Goal: Information Seeking & Learning: Check status

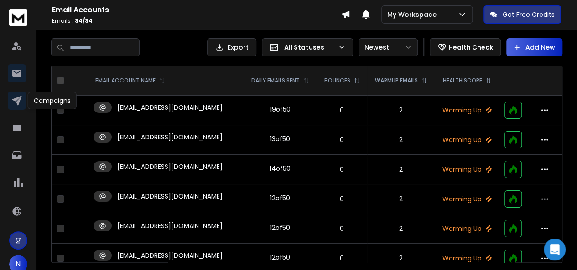
click at [9, 105] on link at bounding box center [17, 101] width 18 height 18
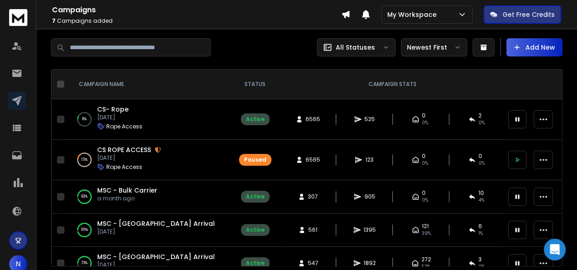
click at [190, 112] on div "8 % CS- Rope [DATE] Rope Access" at bounding box center [147, 119] width 141 height 29
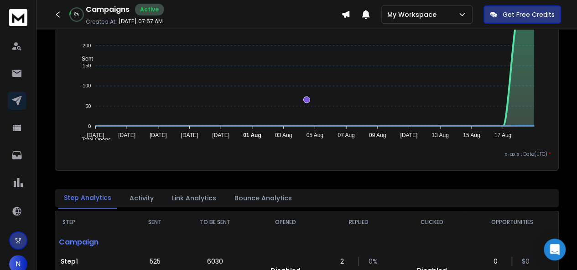
scroll to position [297, 0]
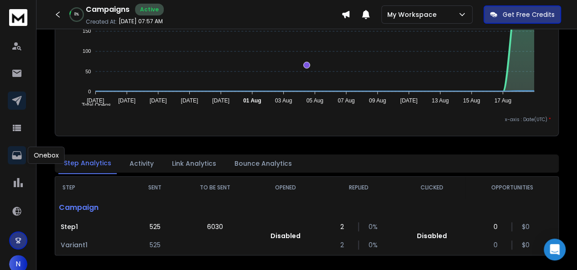
click at [13, 158] on icon at bounding box center [17, 155] width 10 height 8
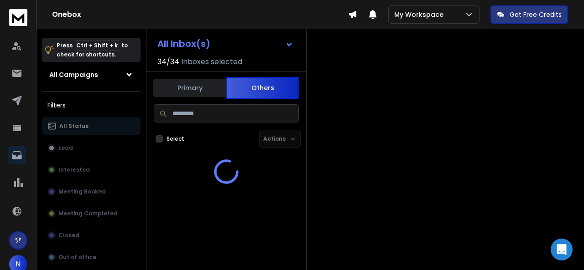
click at [257, 91] on button "Others" at bounding box center [262, 88] width 73 height 22
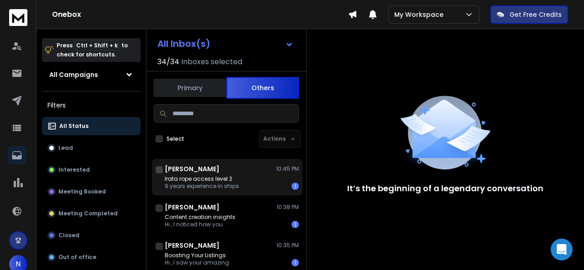
click at [234, 184] on p "9 years experience in ships" at bounding box center [202, 186] width 74 height 7
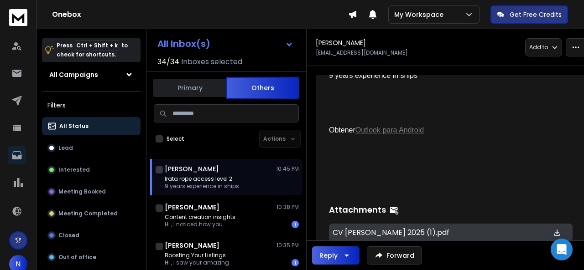
scroll to position [169, 0]
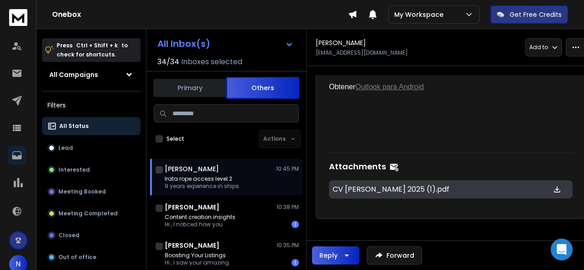
click at [417, 187] on div "CV [PERSON_NAME] 2025 (1).pdf" at bounding box center [434, 189] width 205 height 11
click at [556, 191] on icon at bounding box center [556, 189] width 9 height 9
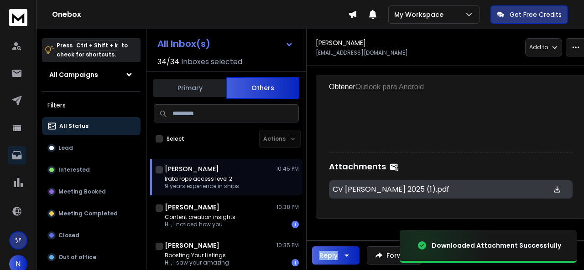
click at [556, 191] on icon at bounding box center [556, 189] width 9 height 9
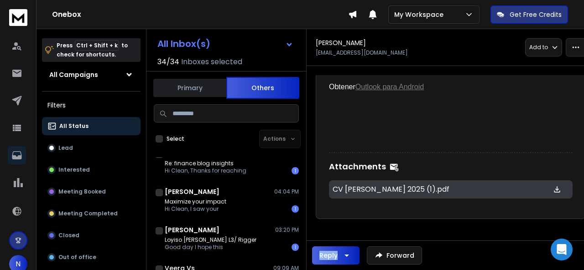
scroll to position [368, 0]
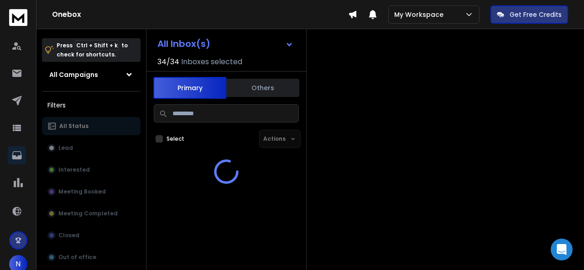
click at [190, 91] on button "Primary" at bounding box center [189, 88] width 73 height 22
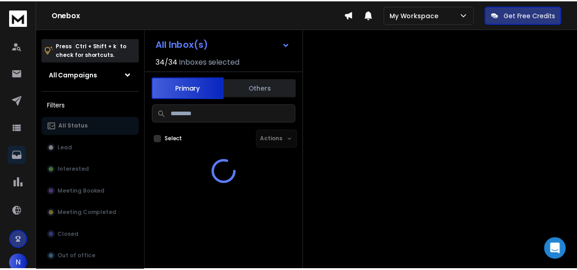
scroll to position [0, 0]
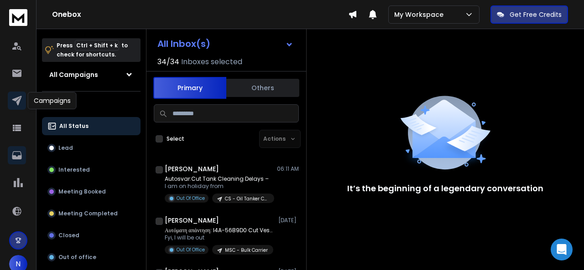
click at [17, 108] on link at bounding box center [17, 101] width 18 height 18
